Goal: Task Accomplishment & Management: Manage account settings

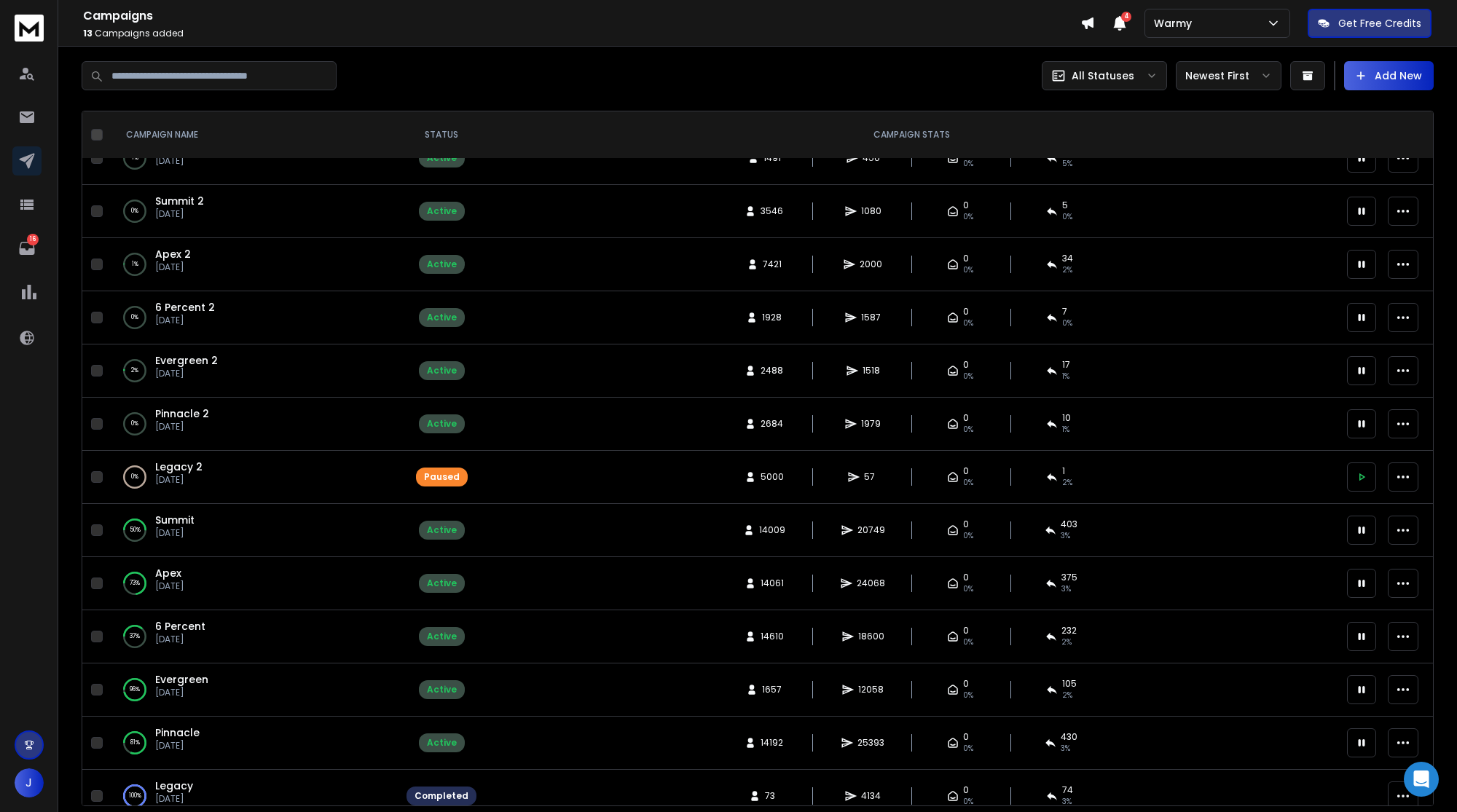
scroll to position [35, 0]
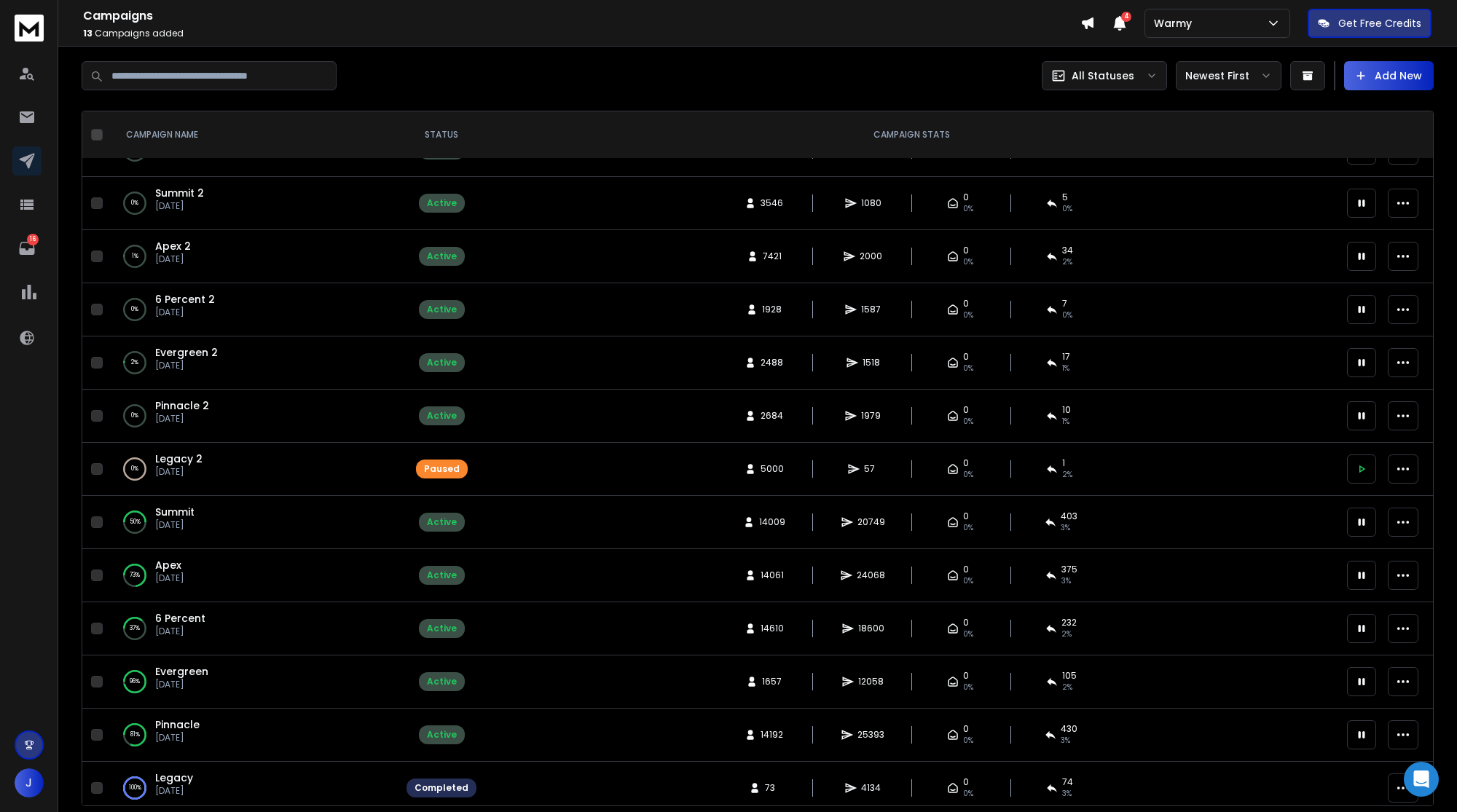
click at [233, 400] on div "0 % Pinnacle 2 [DATE]" at bounding box center [254, 416] width 260 height 35
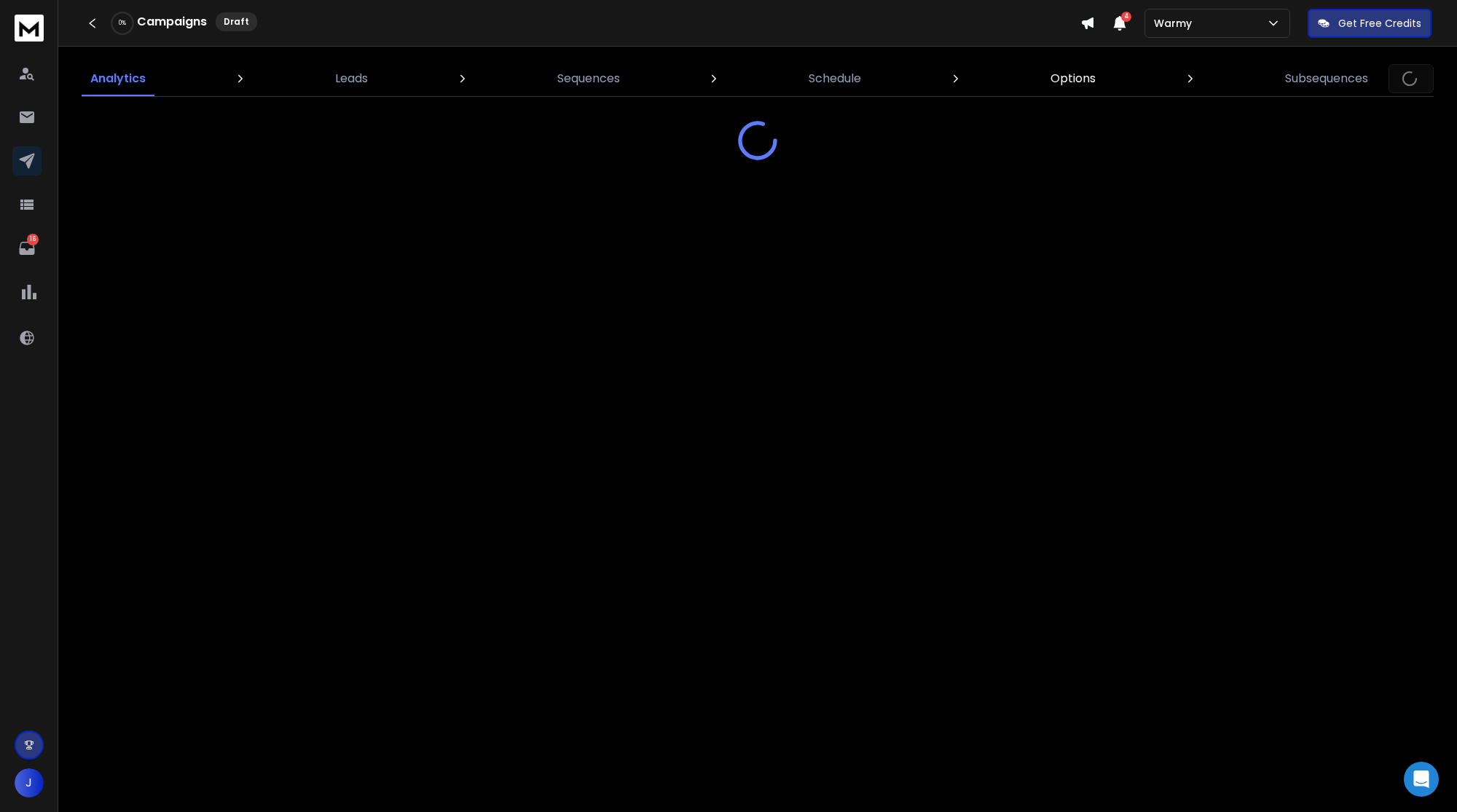
click at [1078, 79] on p "Options" at bounding box center [1072, 78] width 45 height 18
select select "*"
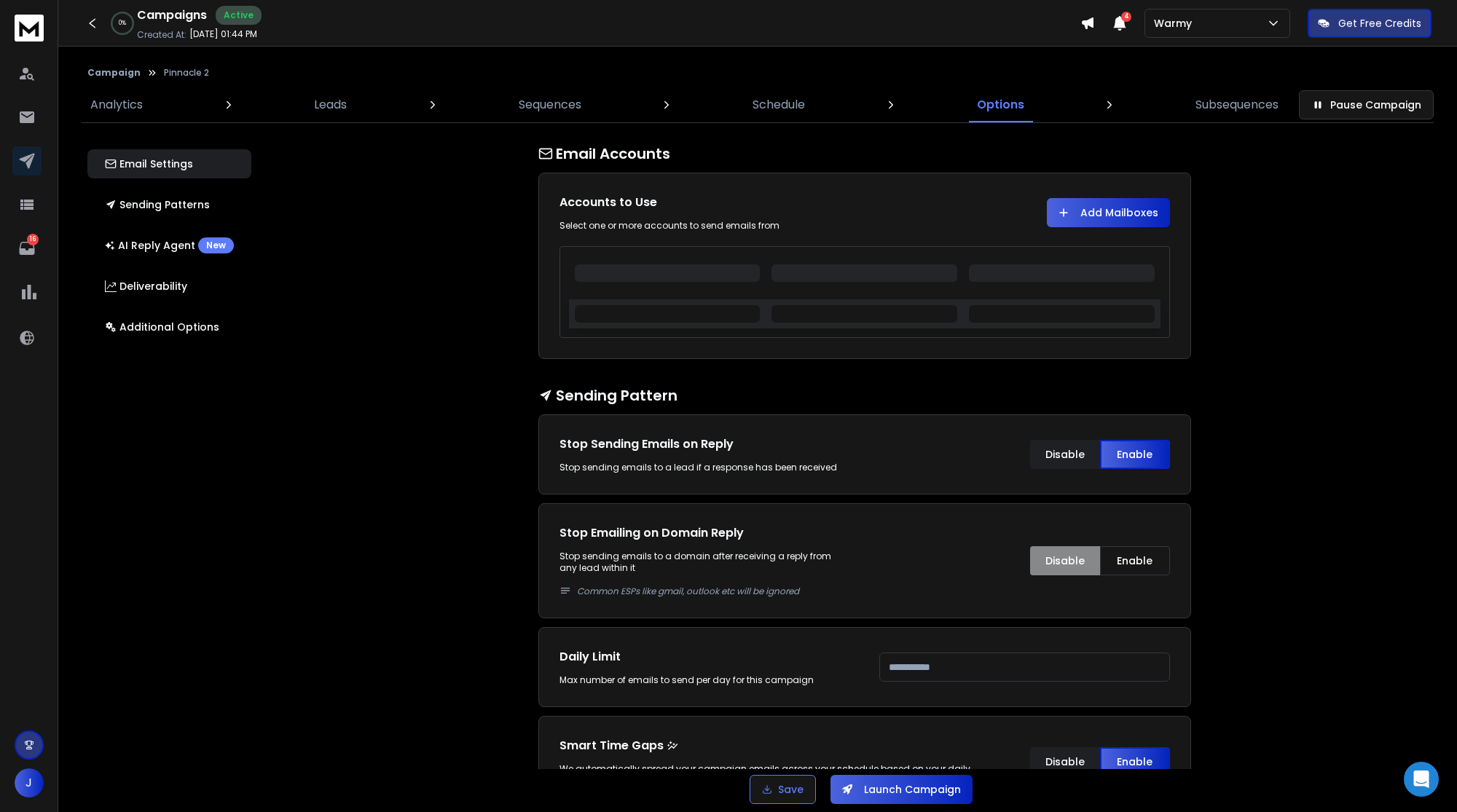
click at [1111, 215] on button "Add Mailboxes" at bounding box center [1108, 213] width 124 height 29
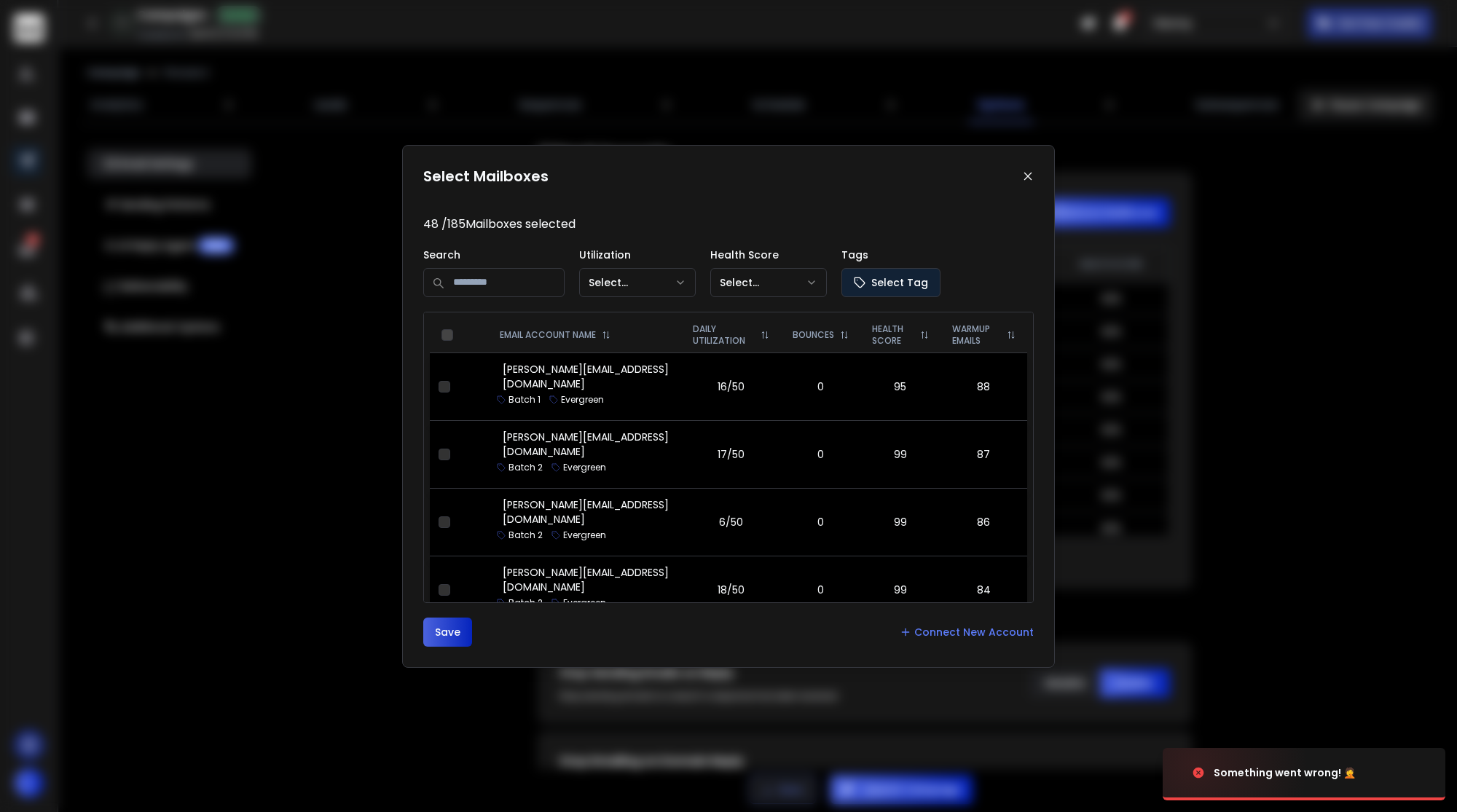
click at [867, 286] on button "Select Tag" at bounding box center [891, 283] width 99 height 29
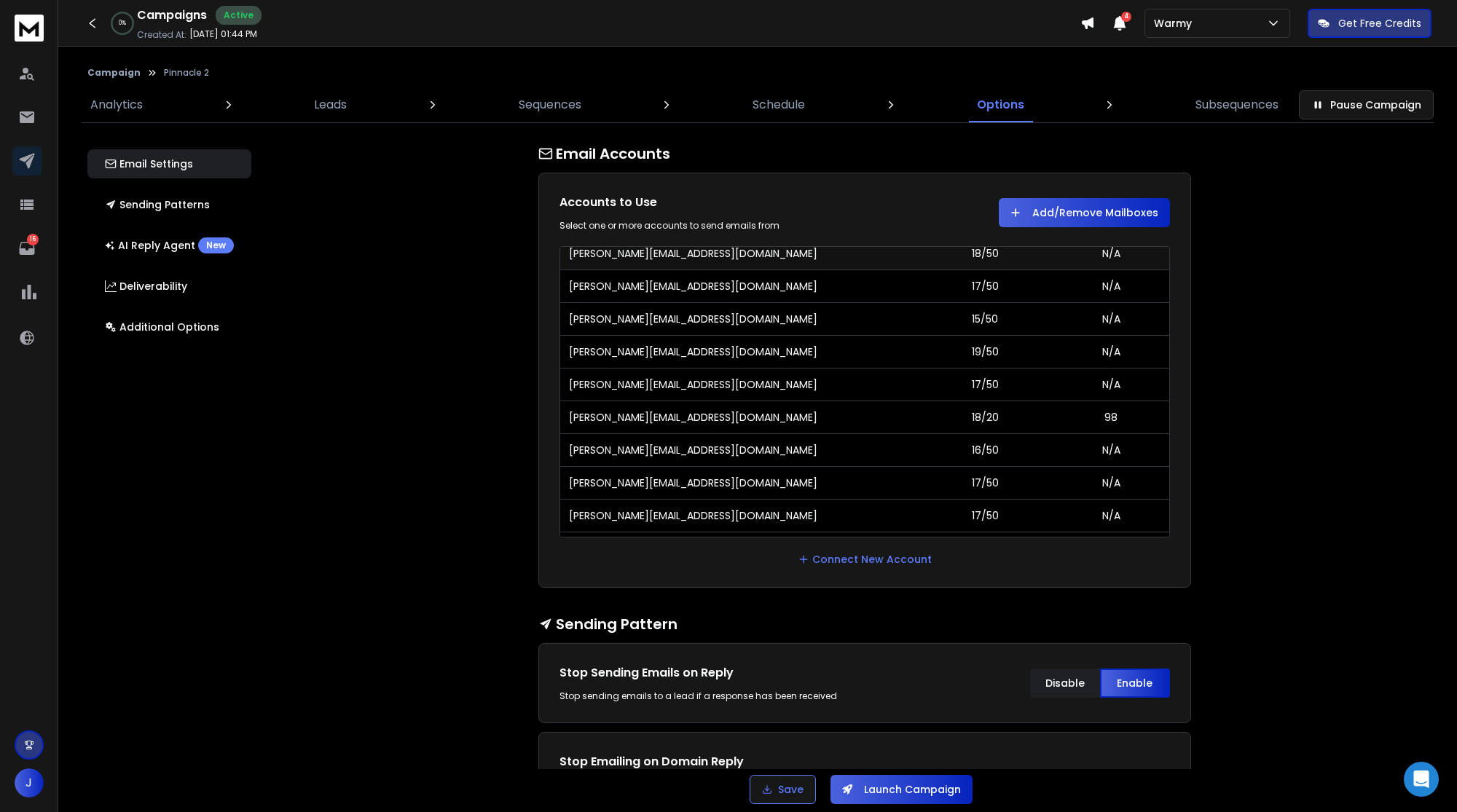
scroll to position [142, 0]
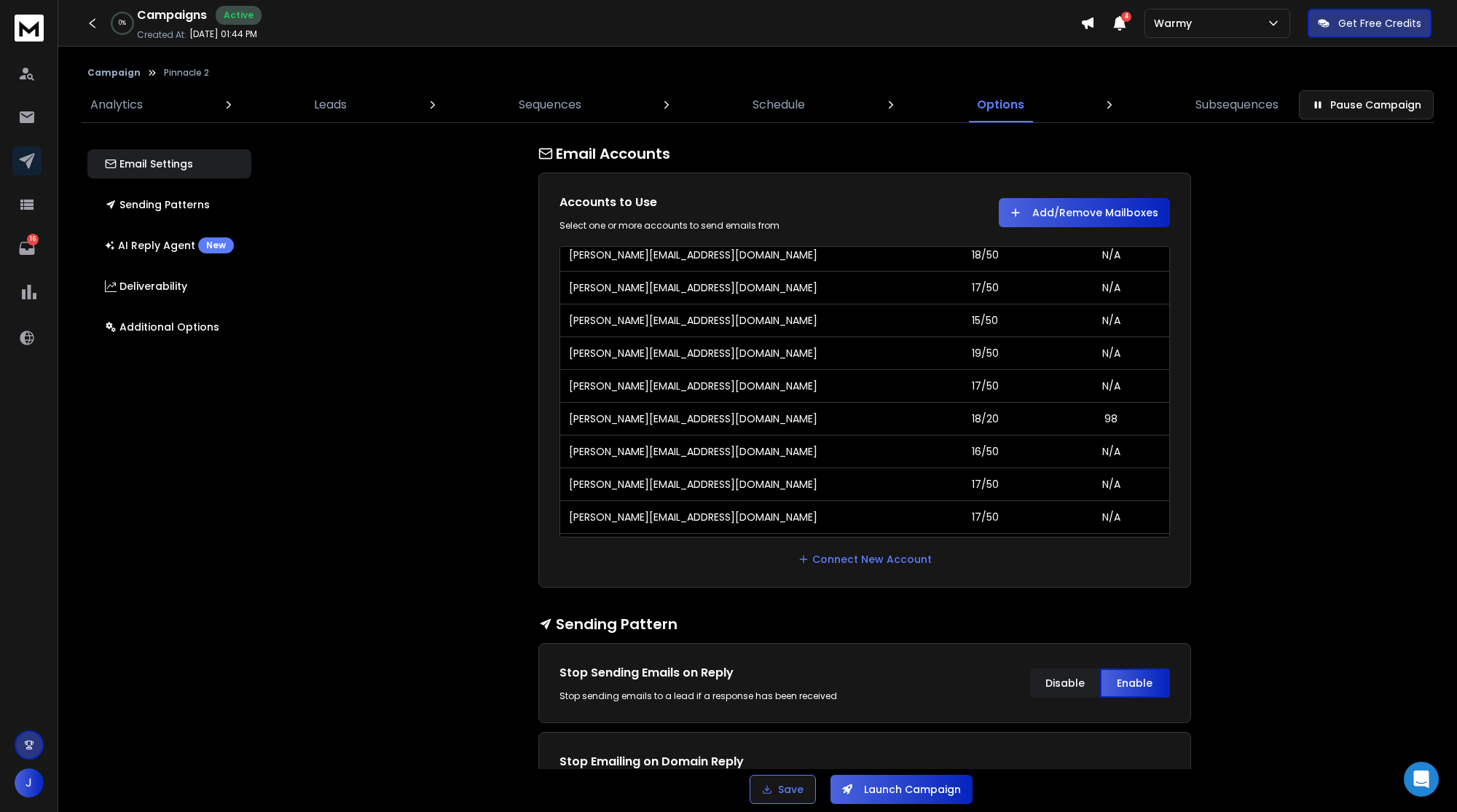
click at [1071, 212] on button "Add/Remove Mailboxes" at bounding box center [1084, 213] width 172 height 29
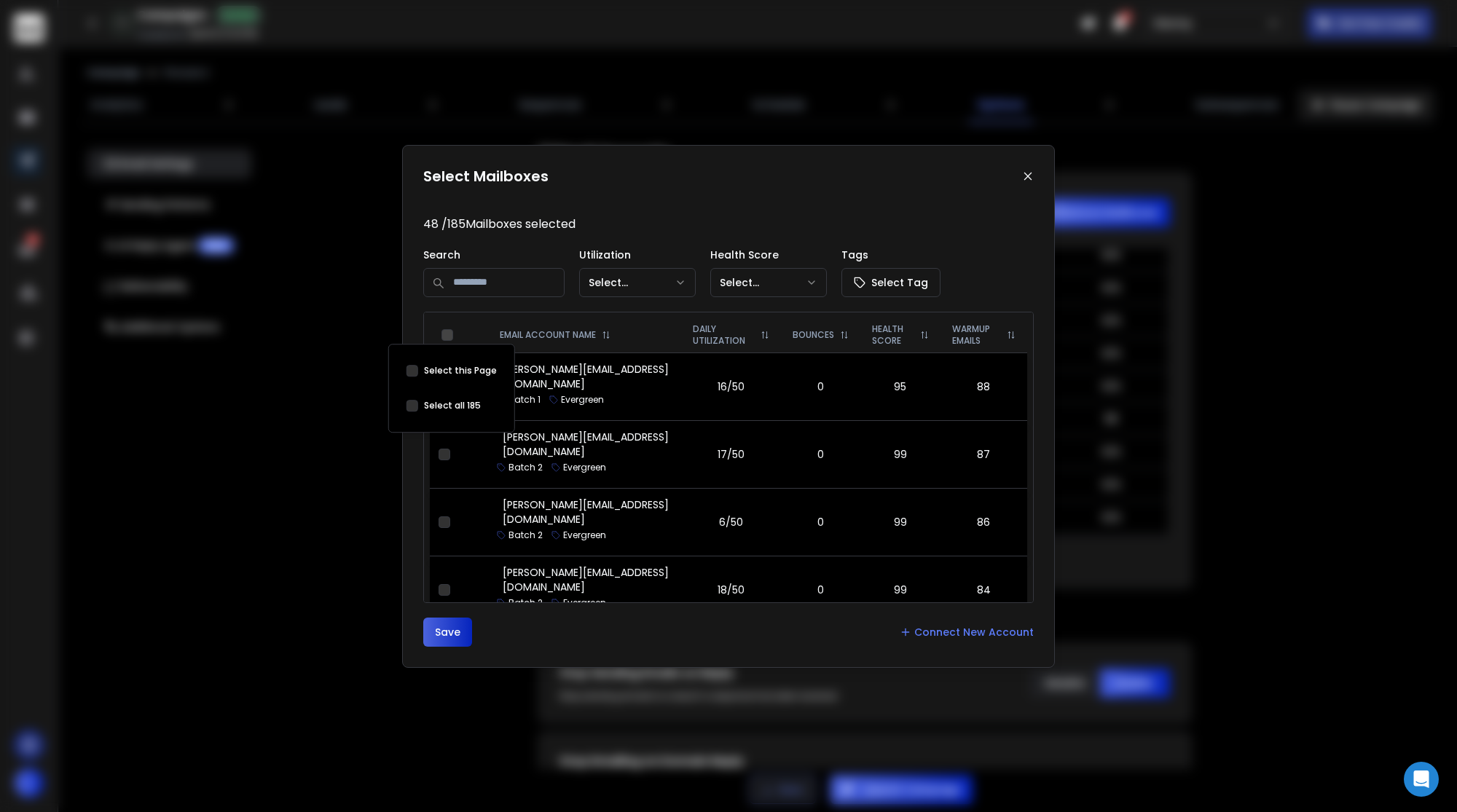
click at [418, 404] on div "Select all 185" at bounding box center [452, 406] width 90 height 12
click at [417, 405] on button "Select this Page" at bounding box center [412, 406] width 12 height 12
click at [491, 288] on input at bounding box center [493, 283] width 141 height 29
type input "****"
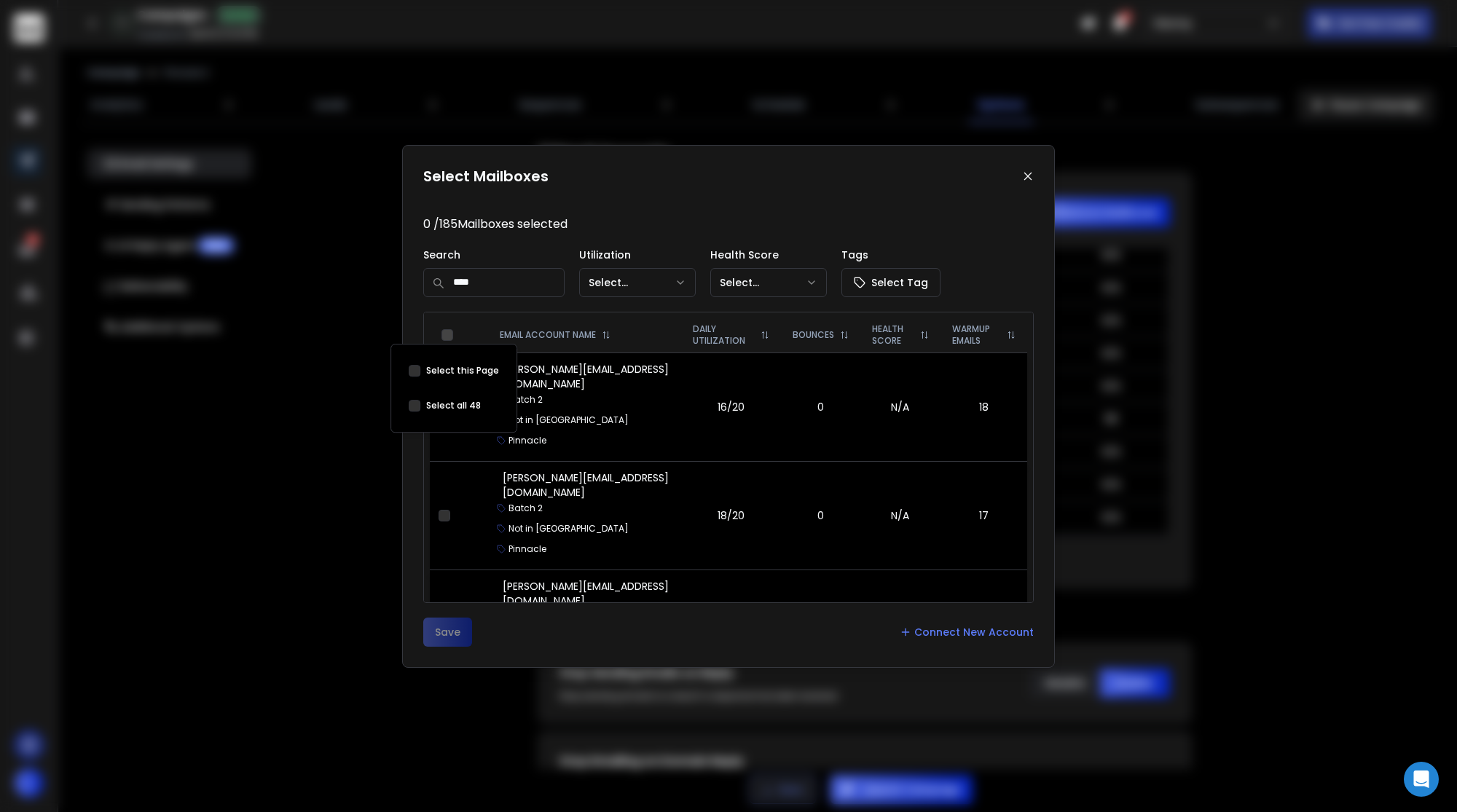
click at [415, 404] on button "Select this Page" at bounding box center [414, 406] width 12 height 12
click at [455, 622] on button "Save" at bounding box center [447, 632] width 49 height 29
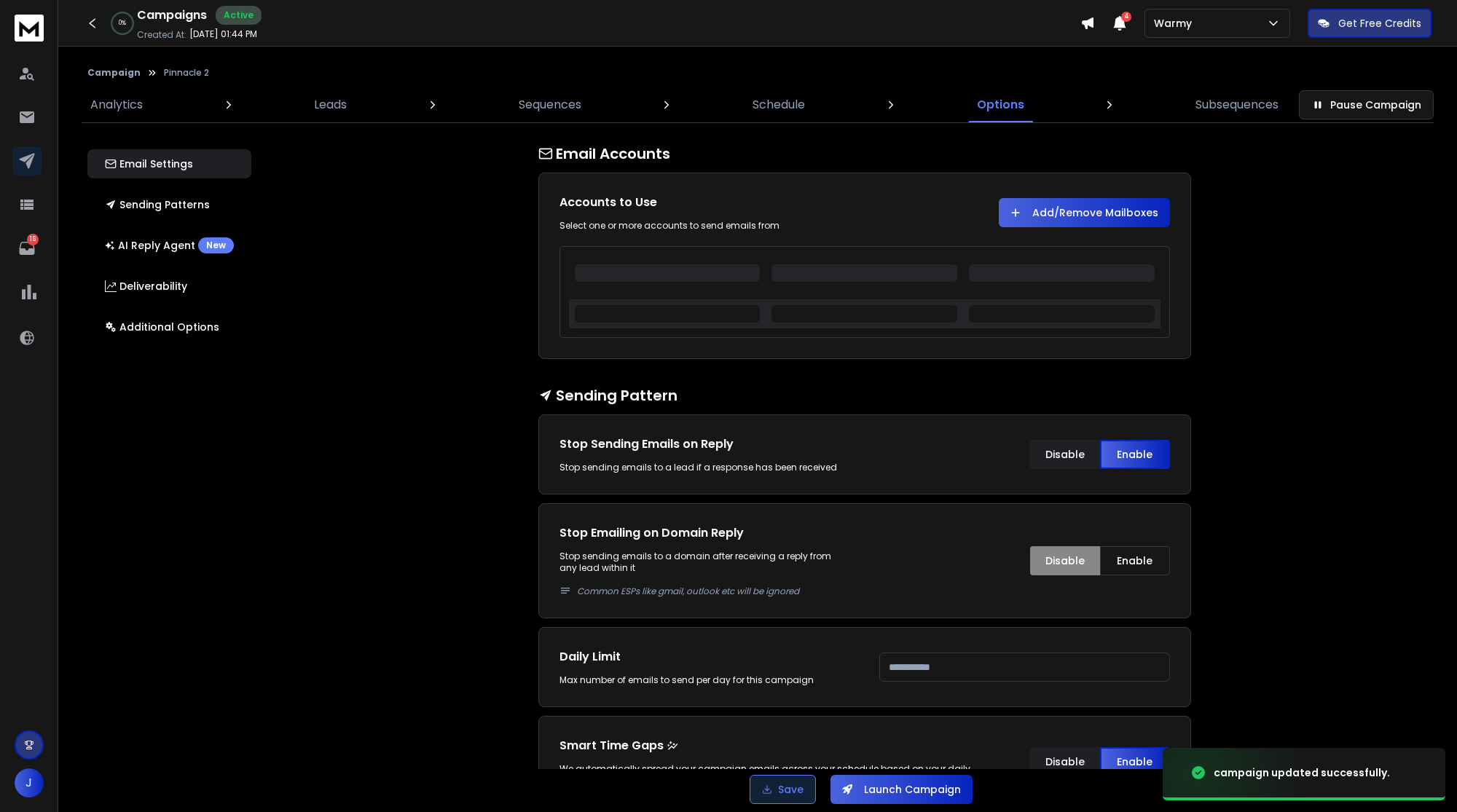
click at [793, 785] on button "Save" at bounding box center [783, 790] width 66 height 29
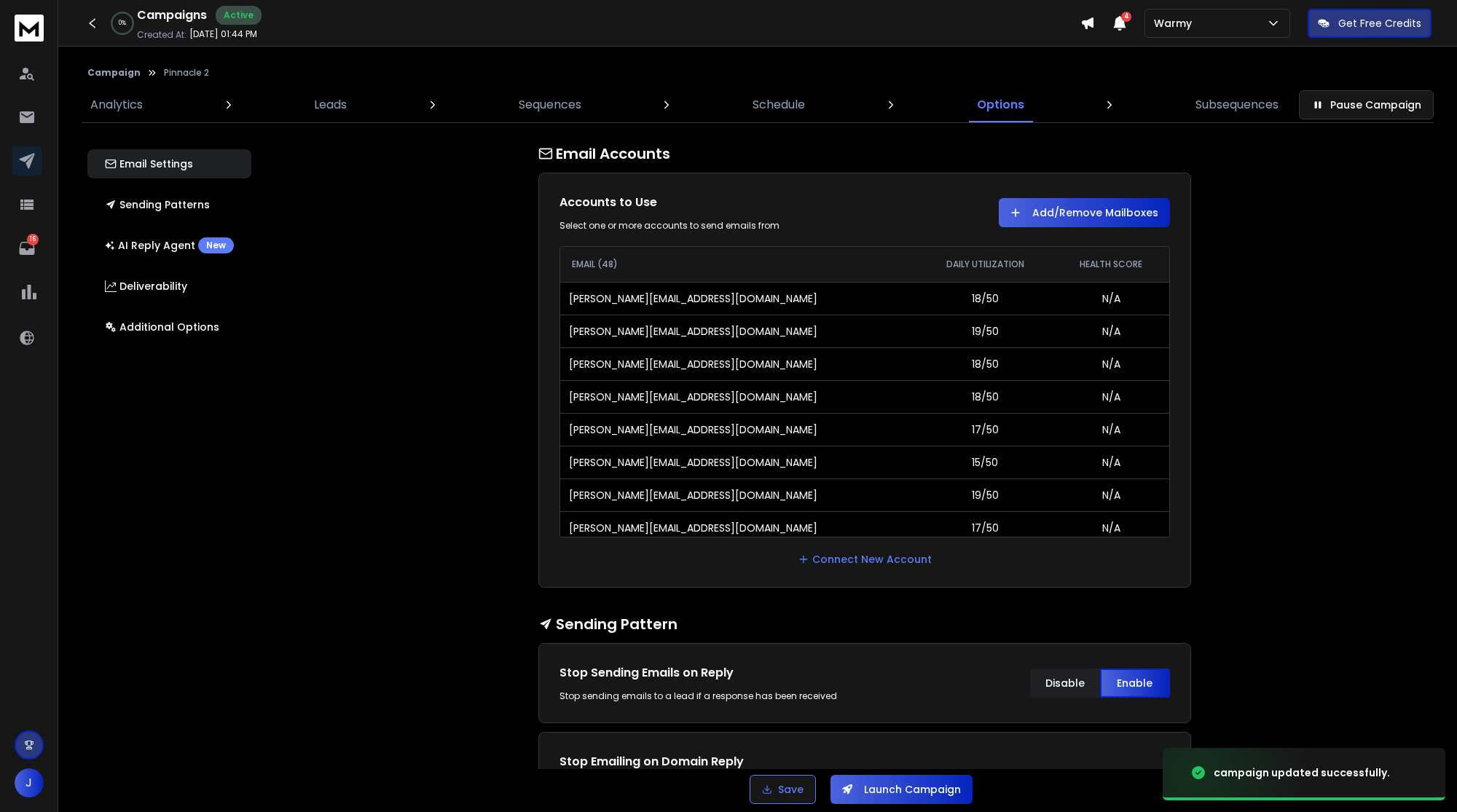
click at [36, 160] on link at bounding box center [27, 161] width 30 height 29
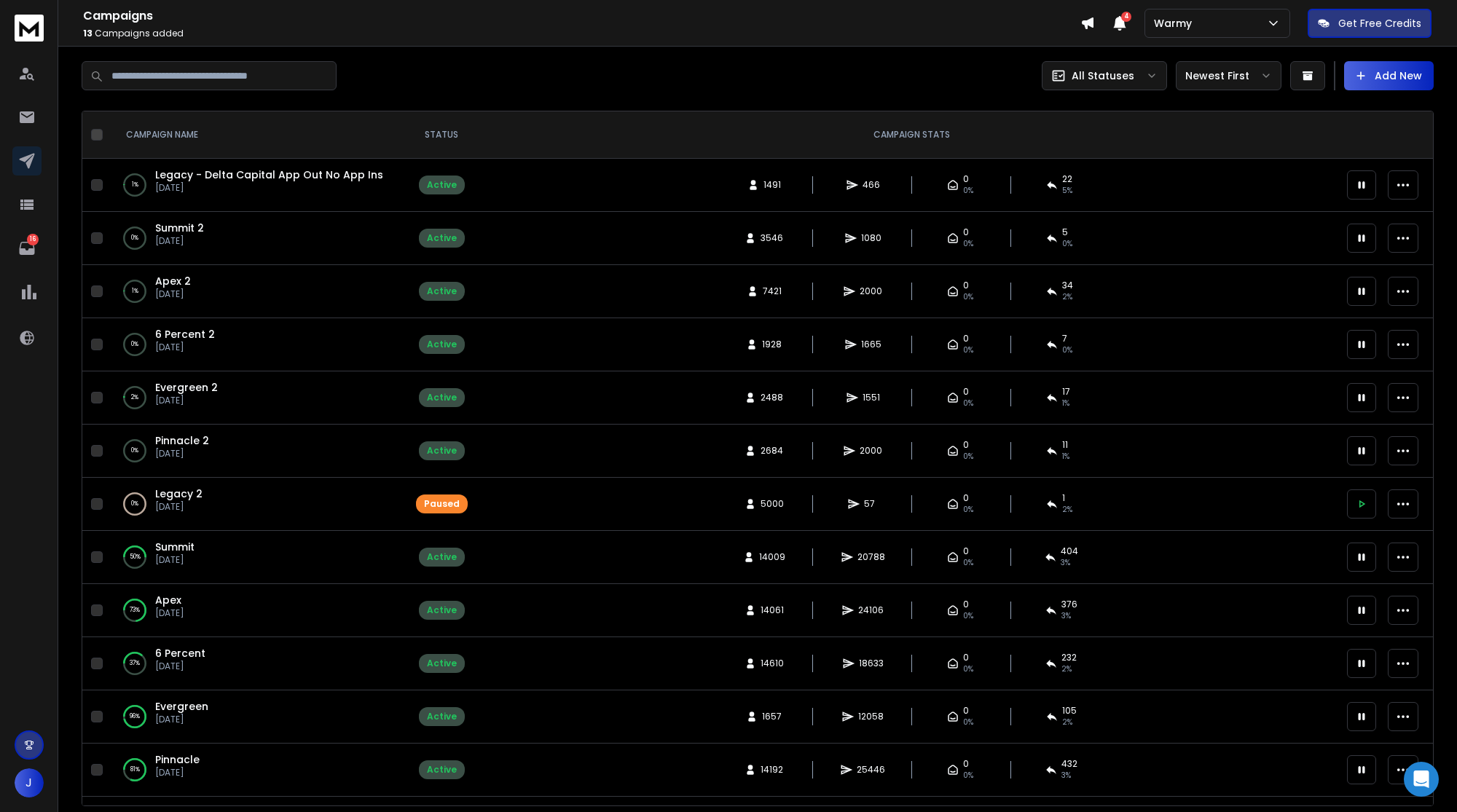
click at [700, 196] on td "1491 466 0 0% 22 5 %" at bounding box center [911, 185] width 853 height 53
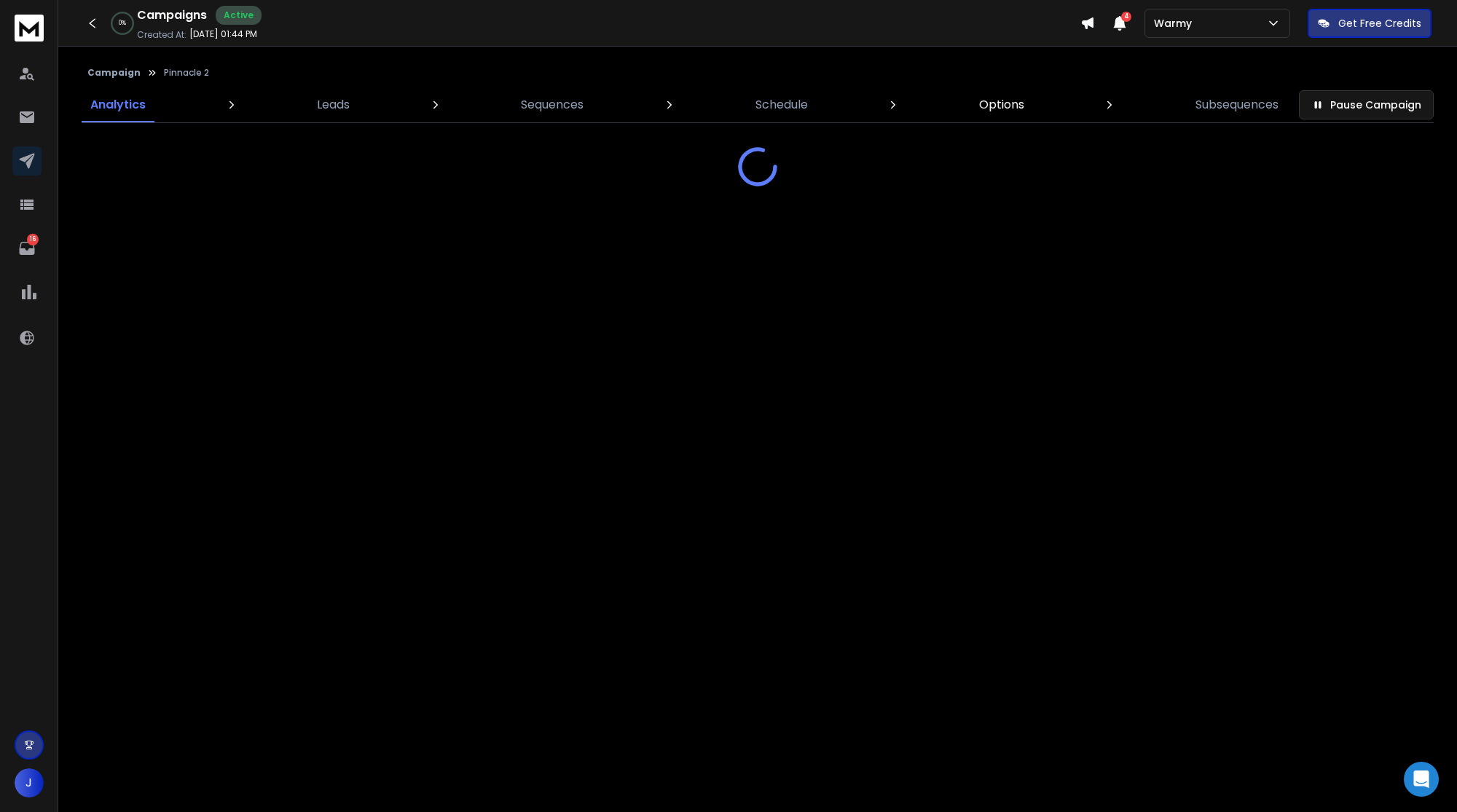
click at [1001, 110] on p "Options" at bounding box center [1001, 104] width 45 height 18
select select "*"
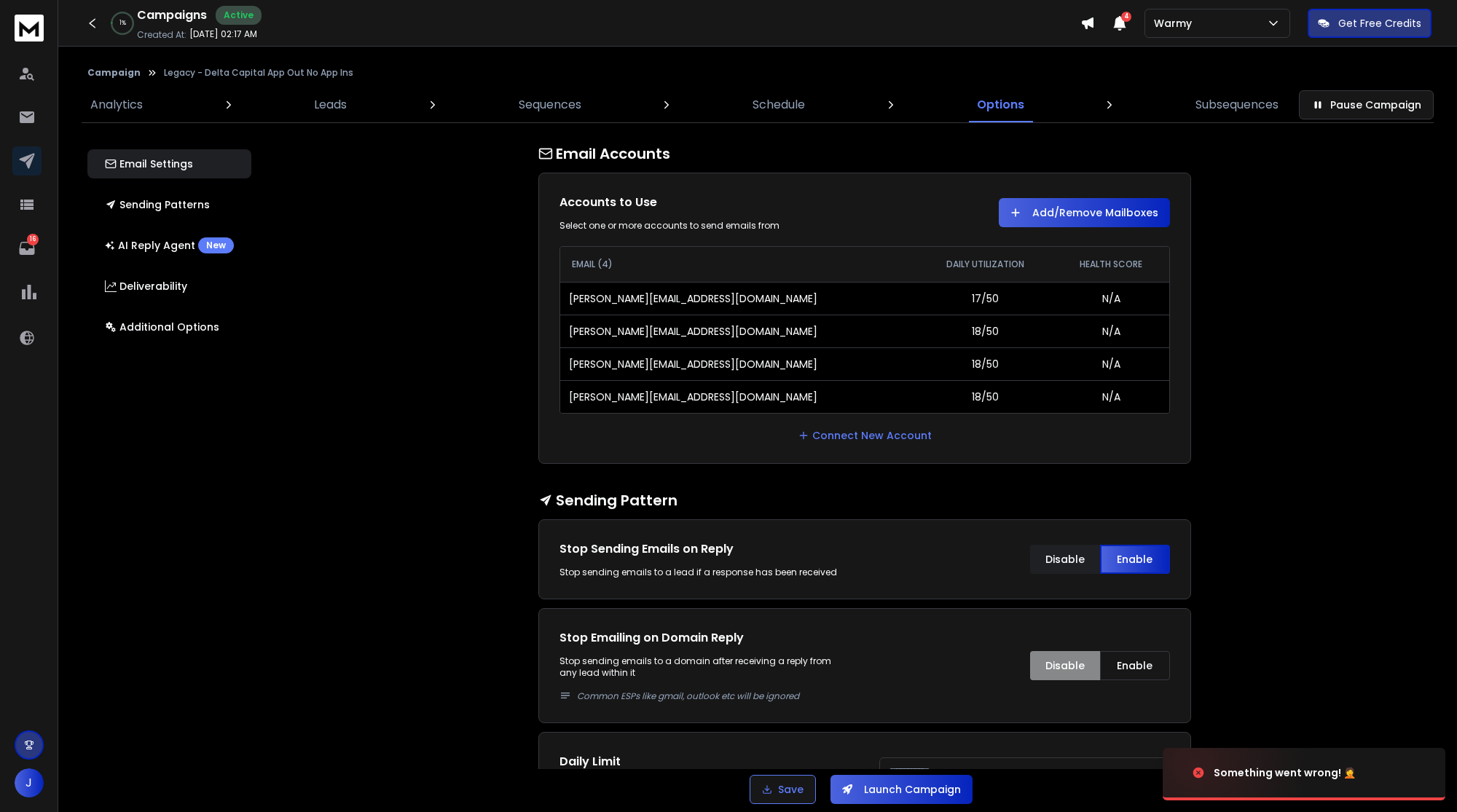
click at [1073, 223] on button "Add/Remove Mailboxes" at bounding box center [1084, 213] width 172 height 29
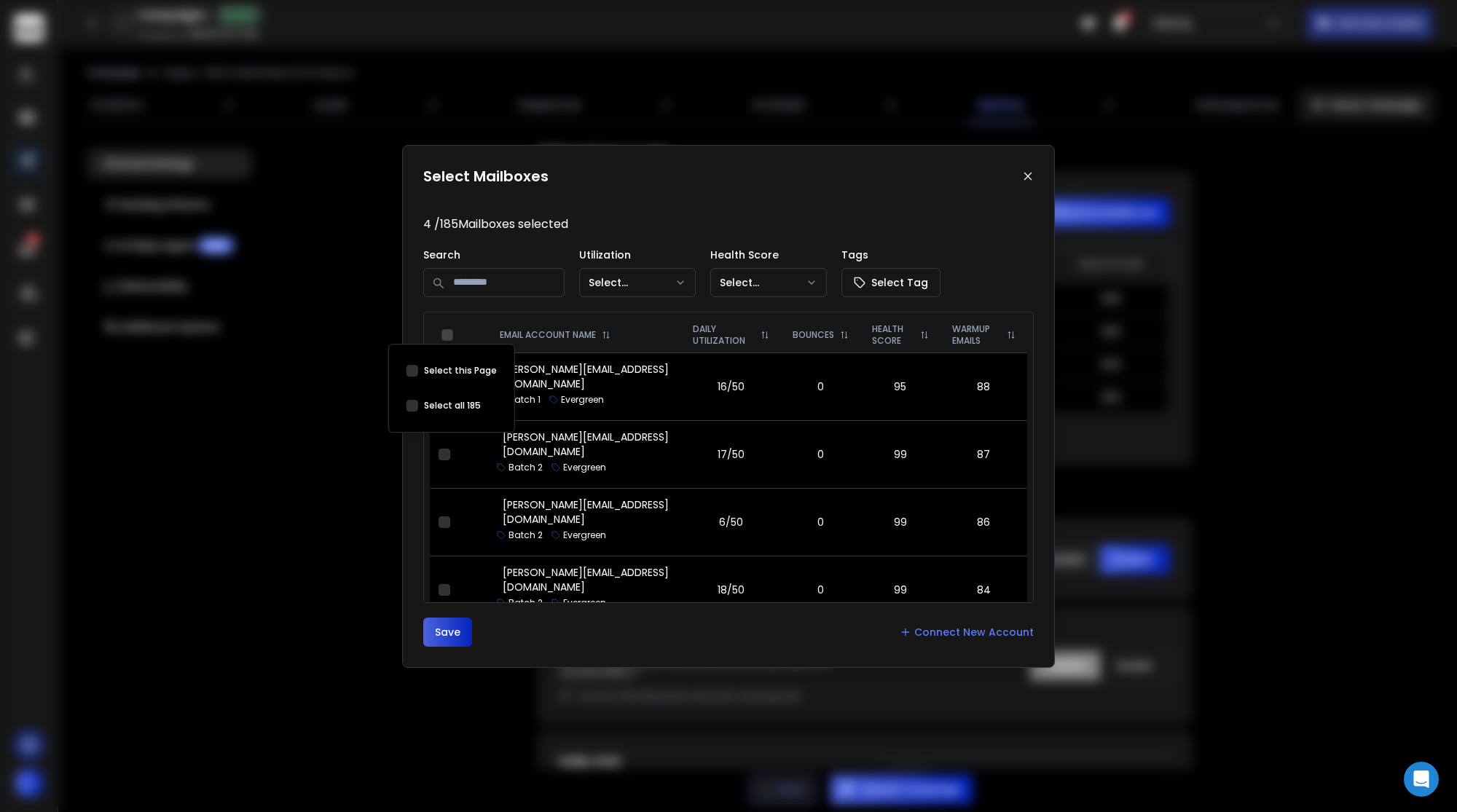
click at [414, 400] on button "Select this Page" at bounding box center [412, 406] width 12 height 12
click at [484, 294] on input at bounding box center [493, 283] width 141 height 29
type input "****"
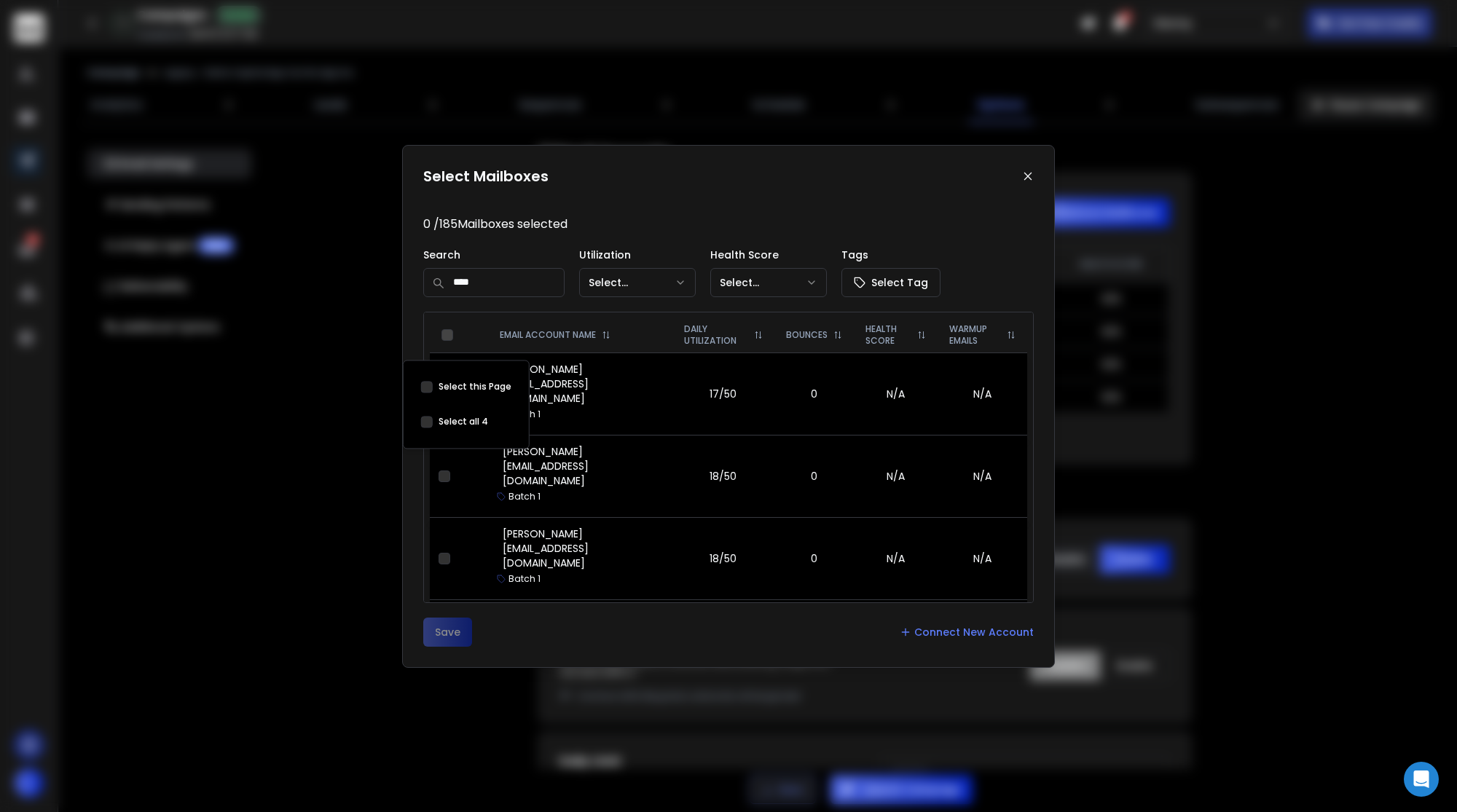
click at [424, 424] on button "Select this Page" at bounding box center [427, 421] width 12 height 12
click at [460, 618] on button "Save" at bounding box center [447, 632] width 49 height 29
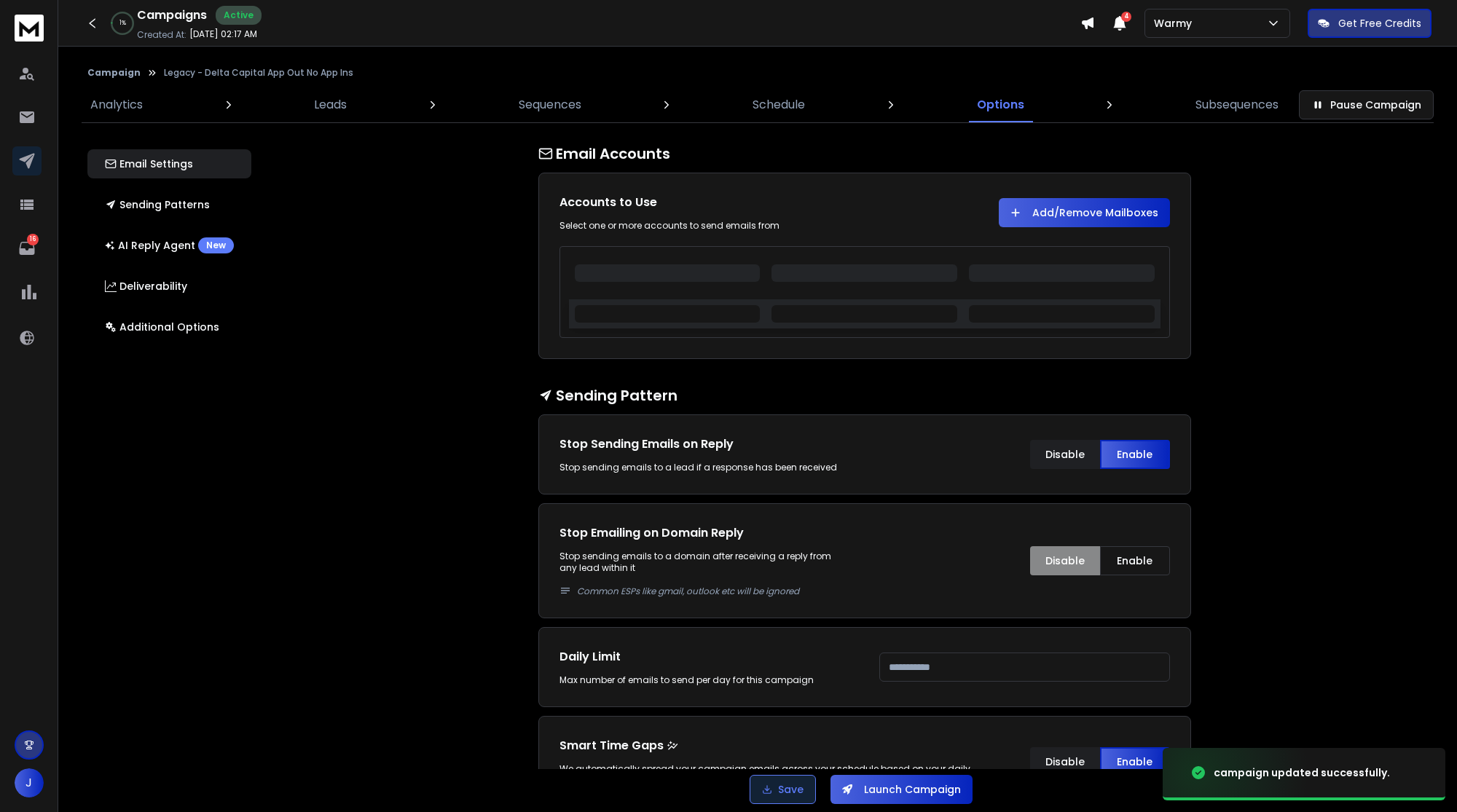
click at [769, 796] on button "Save" at bounding box center [783, 790] width 66 height 29
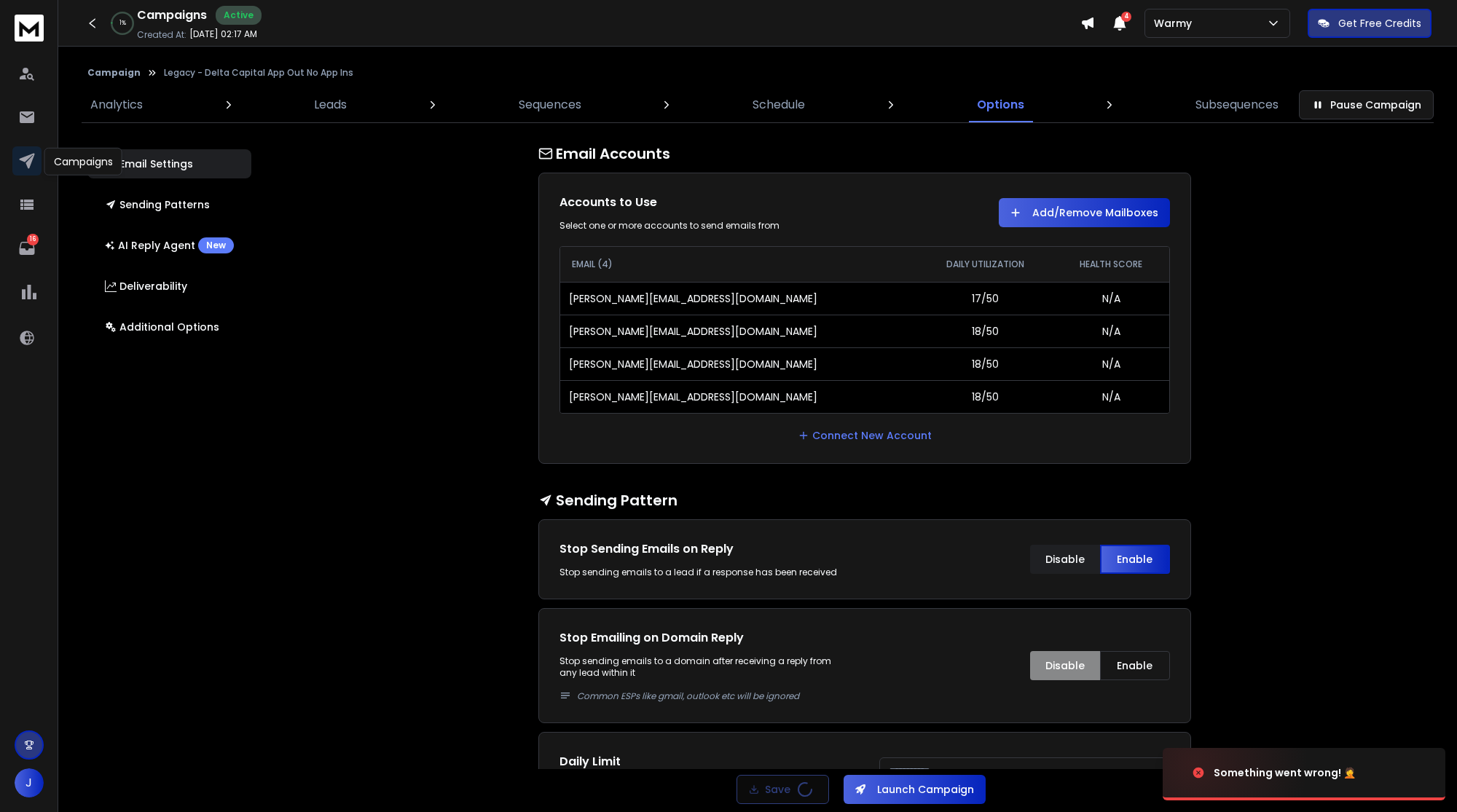
click at [24, 158] on icon at bounding box center [27, 160] width 16 height 16
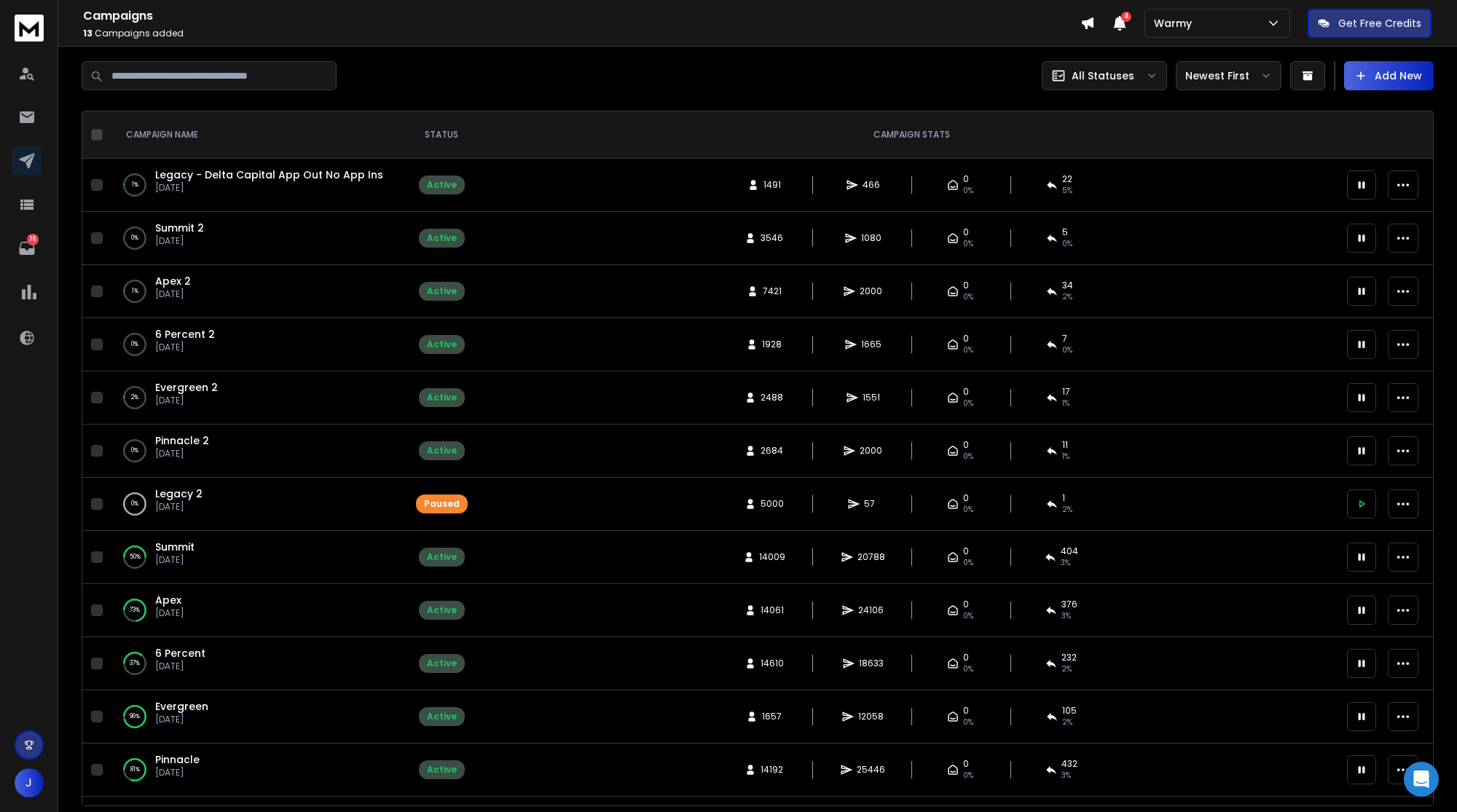
click at [310, 342] on div "0 % 6 Percent 2 [DATE]" at bounding box center [254, 345] width 260 height 35
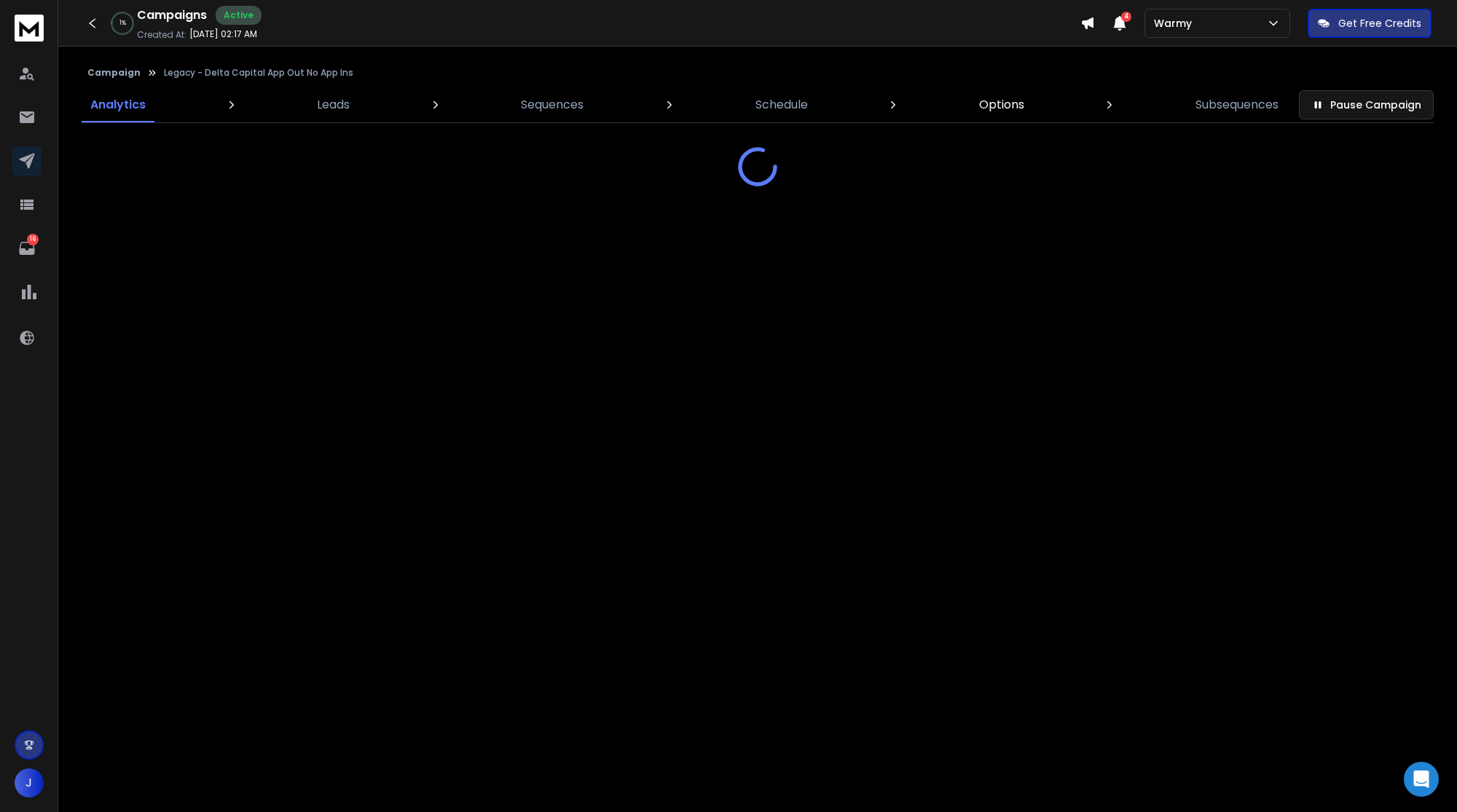
click at [990, 106] on p "Options" at bounding box center [1001, 104] width 45 height 18
select select "*"
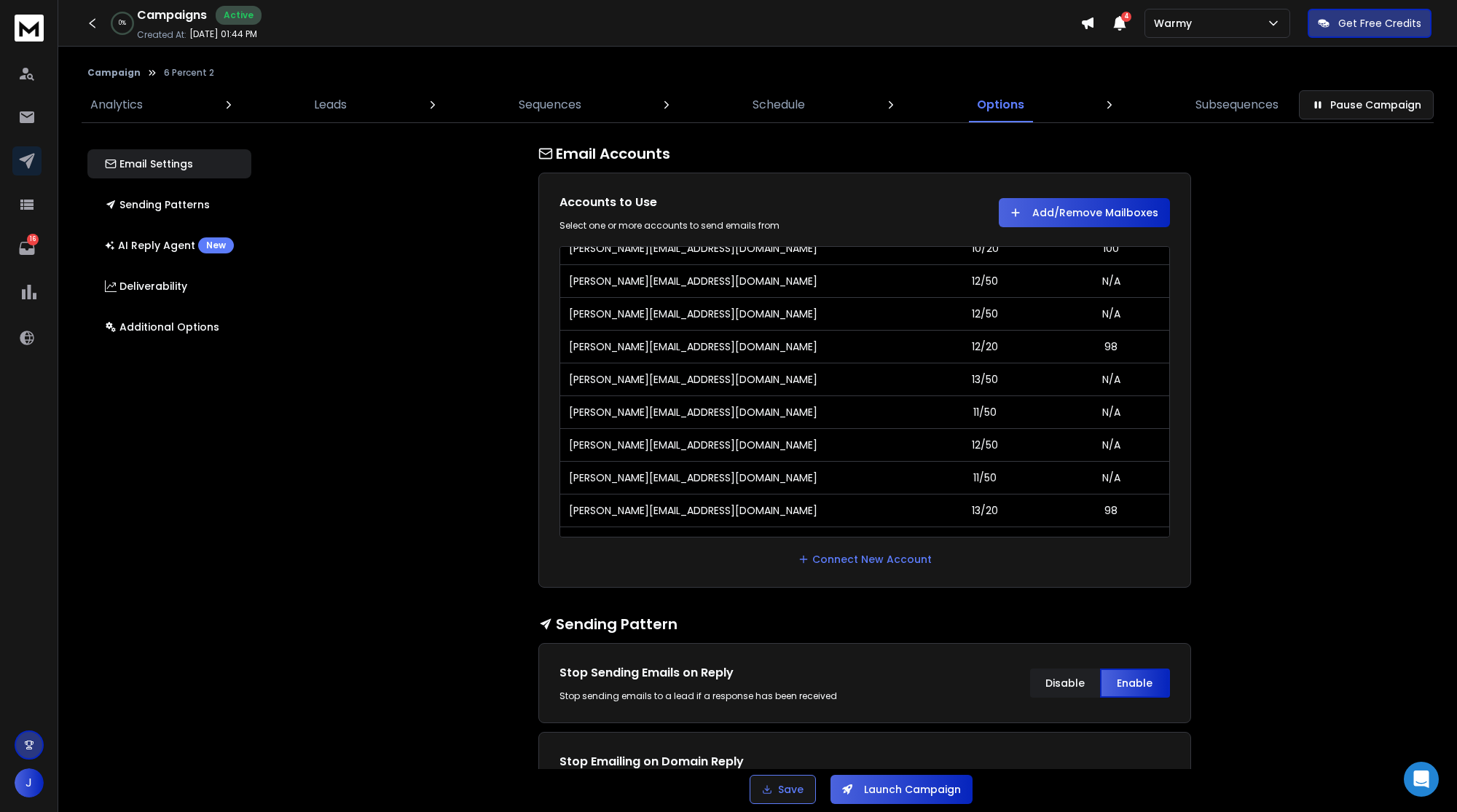
scroll to position [194, 0]
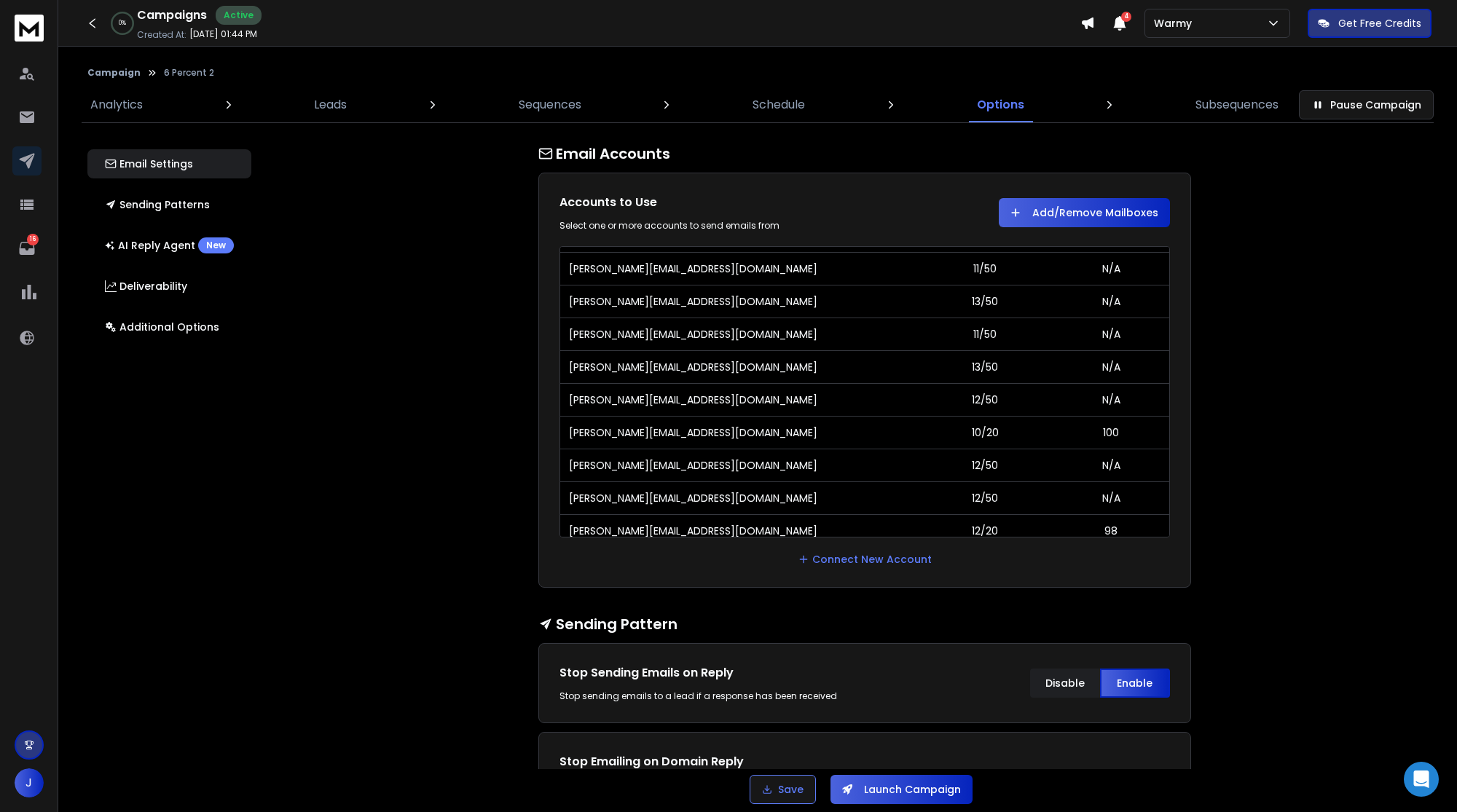
click at [39, 158] on link at bounding box center [27, 161] width 30 height 29
